Goal: Navigation & Orientation: Find specific page/section

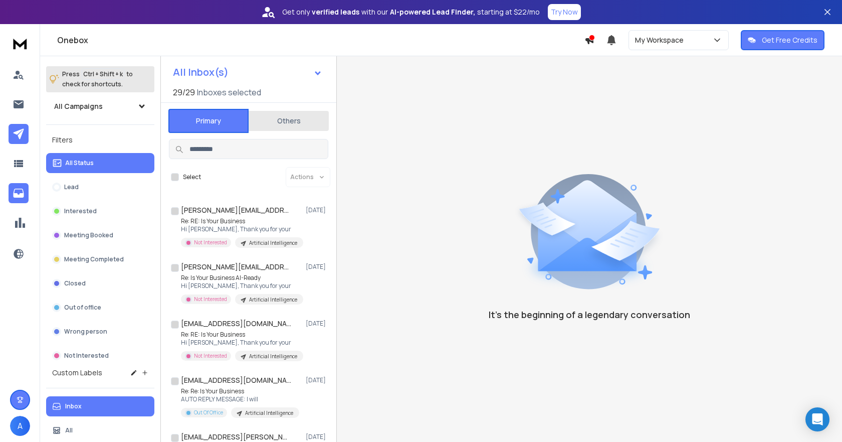
click at [9, 131] on link at bounding box center [19, 134] width 20 height 20
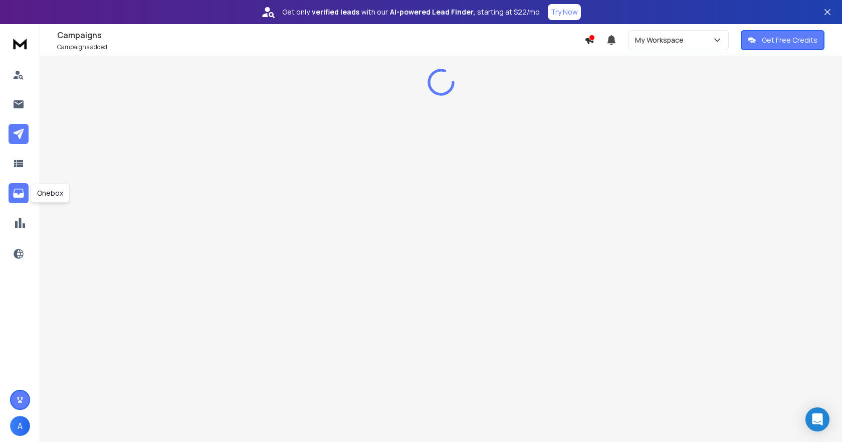
click at [23, 193] on icon at bounding box center [18, 193] width 11 height 9
